Goal: Check status

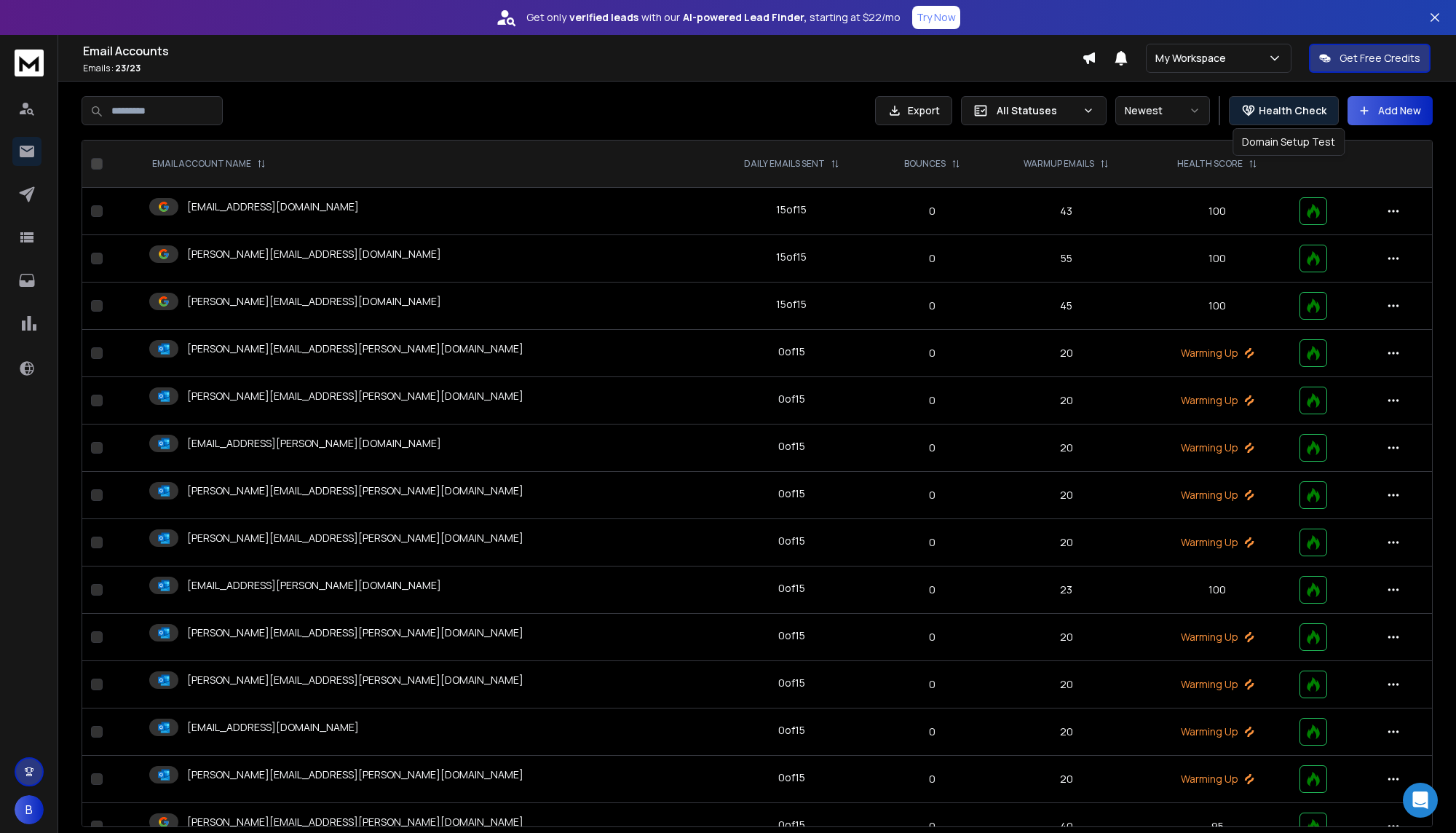
click at [1296, 123] on button "Health Check" at bounding box center [1284, 110] width 110 height 29
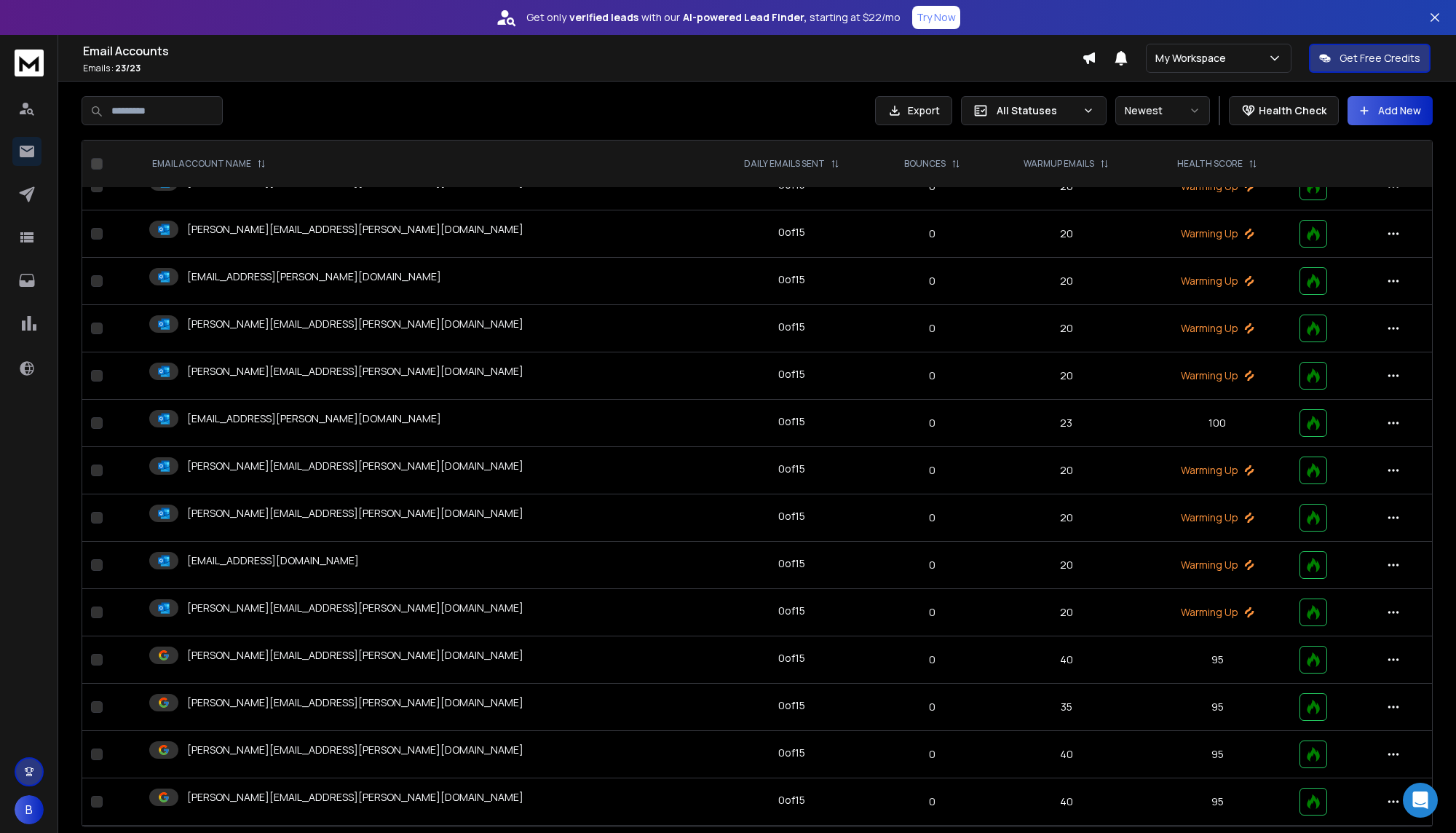
scroll to position [454, 0]
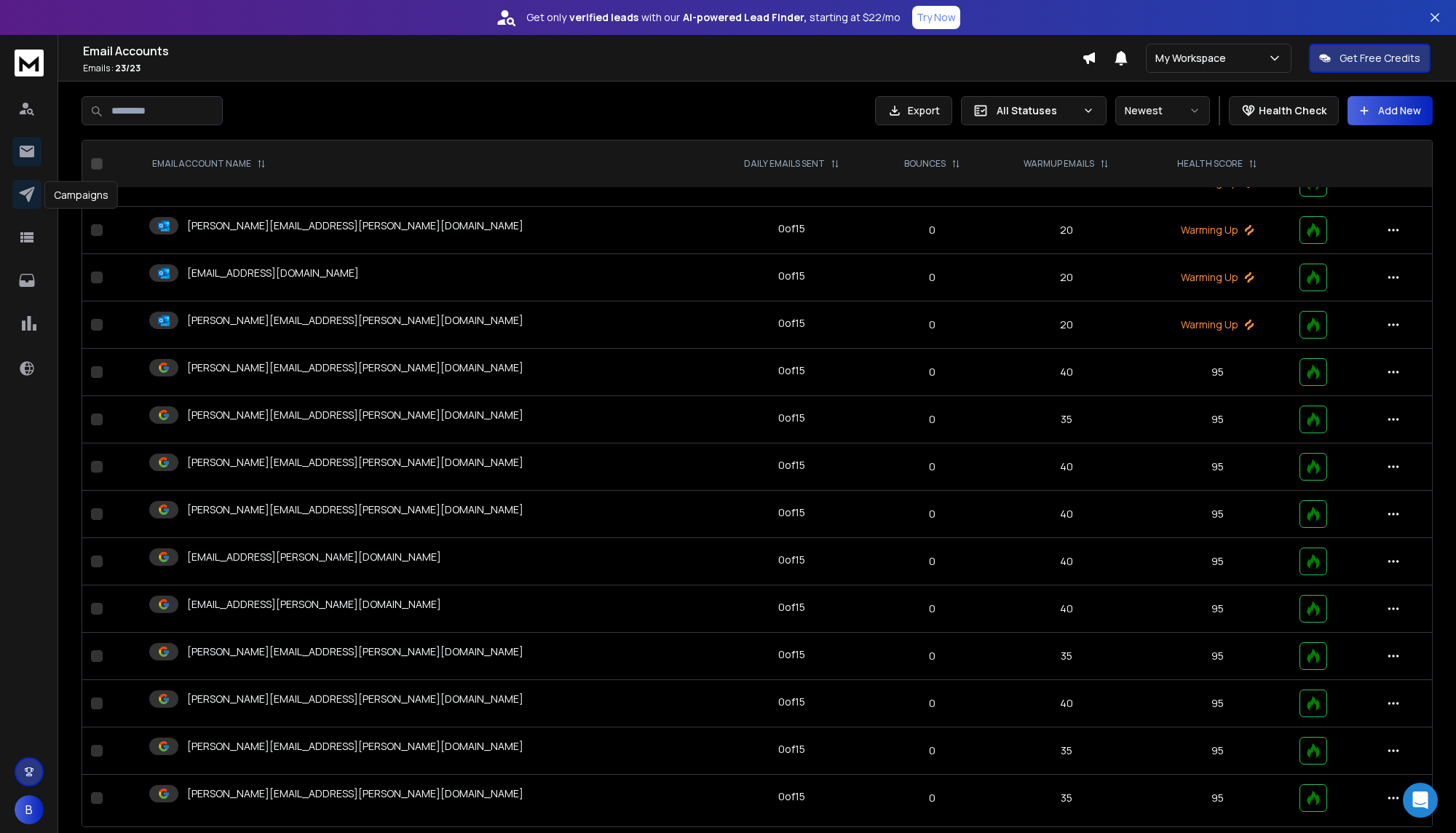
click at [27, 194] on icon at bounding box center [26, 193] width 15 height 15
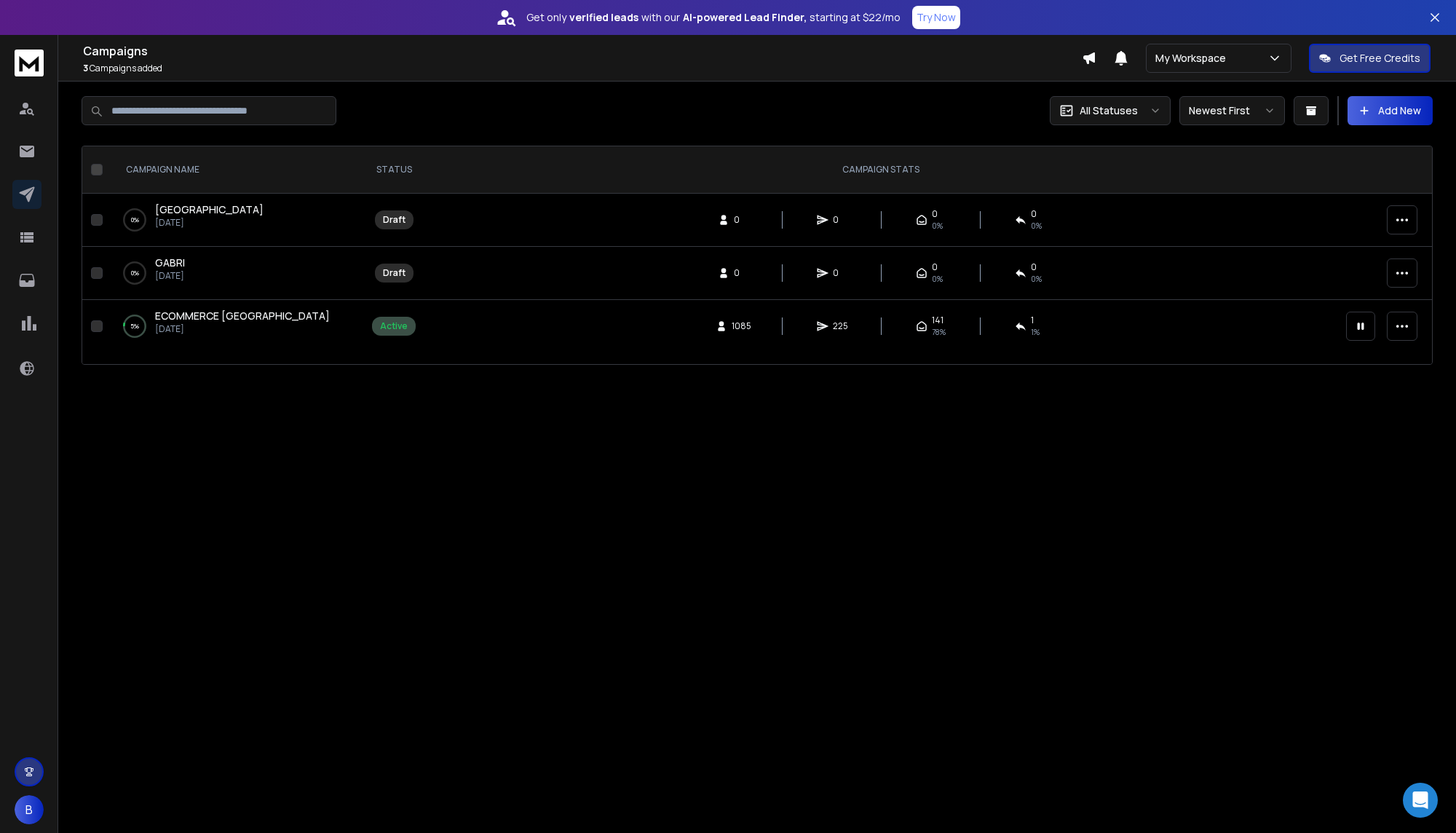
click at [203, 306] on td "5 % ECOMMERCE [GEOGRAPHIC_DATA] [DATE]" at bounding box center [236, 326] width 255 height 53
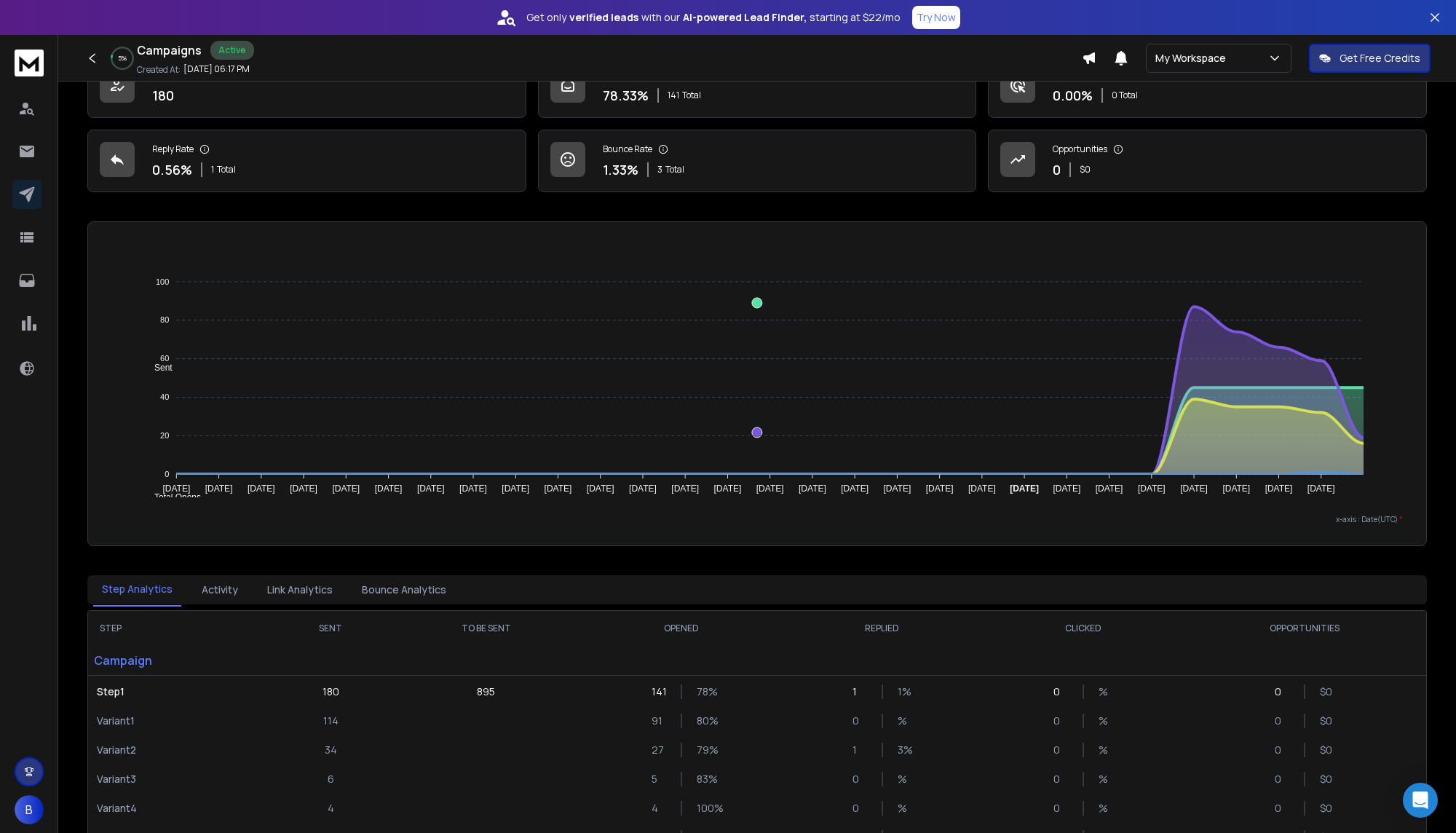
scroll to position [346, 0]
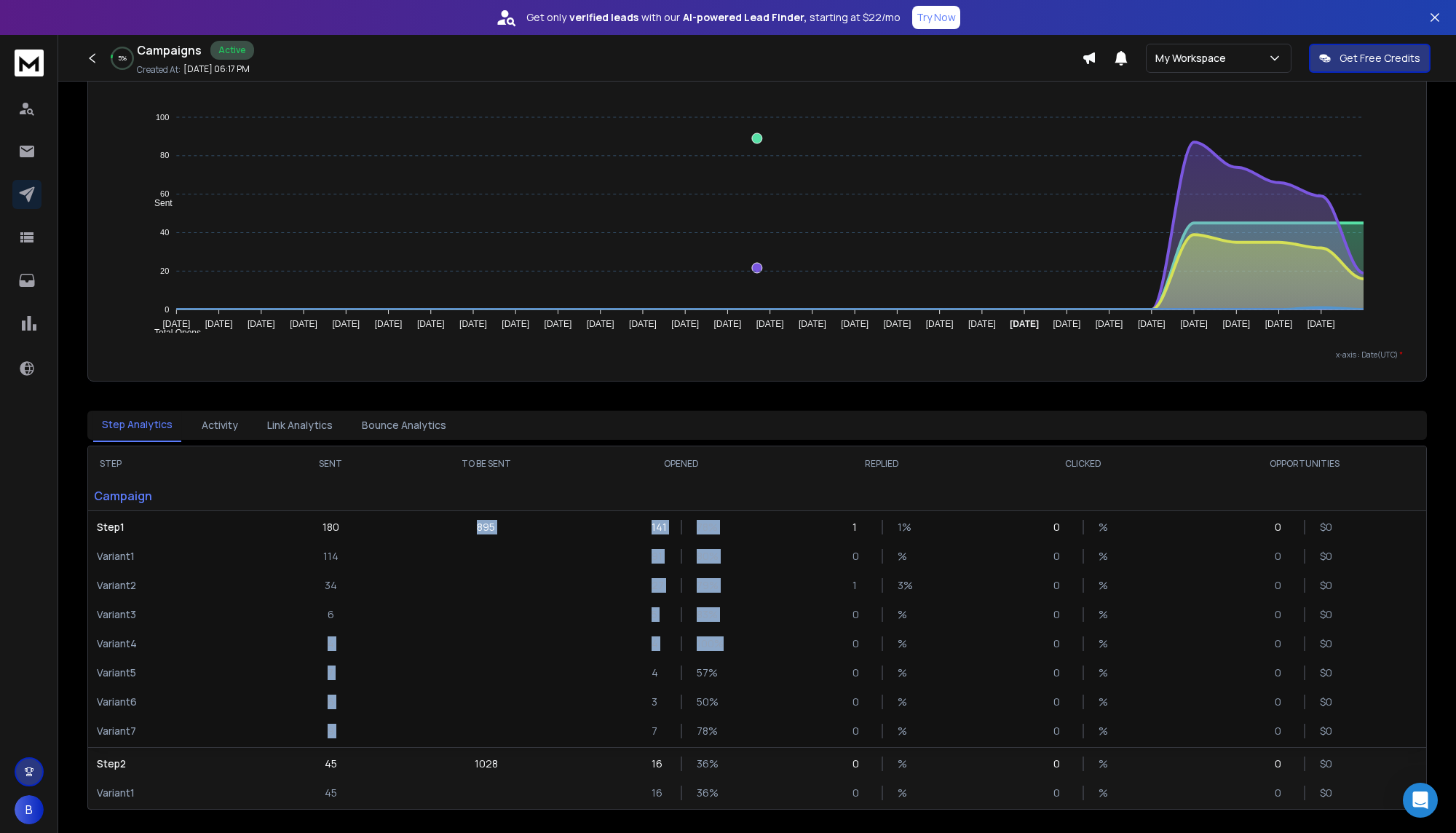
drag, startPoint x: 741, startPoint y: 636, endPoint x: 363, endPoint y: 632, distance: 378.0
click at [363, 632] on tr "Step 1 Variant 1 Variant 2 Variant 3 Variant 4 Variant 5 Variant 6 Variant 7 18…" at bounding box center [758, 629] width 1339 height 237
